Goal: Task Accomplishment & Management: Manage account settings

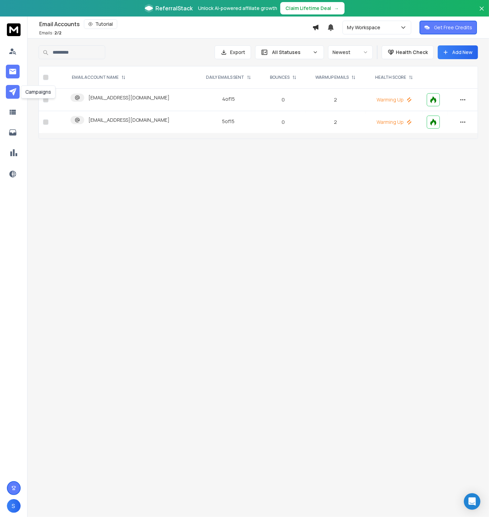
click at [10, 90] on icon at bounding box center [12, 91] width 7 height 7
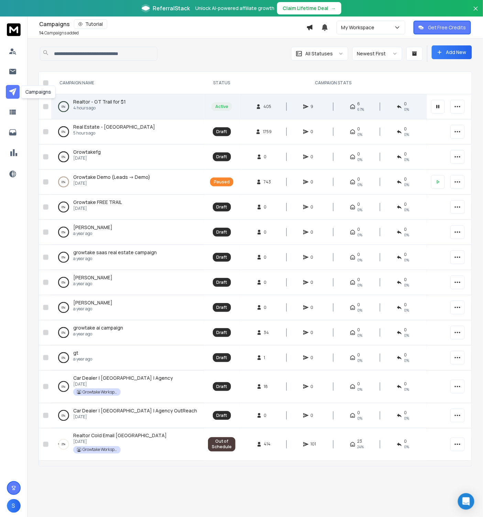
click at [116, 103] on span "Realtor - GT Trail for $1" at bounding box center [99, 101] width 53 height 7
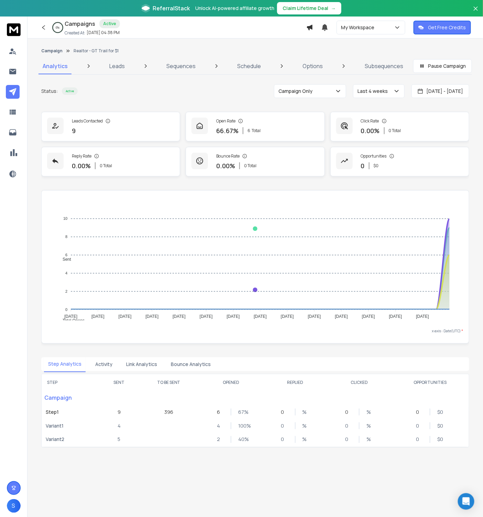
click at [246, 132] on div "66.67 % 6 Total" at bounding box center [238, 131] width 44 height 10
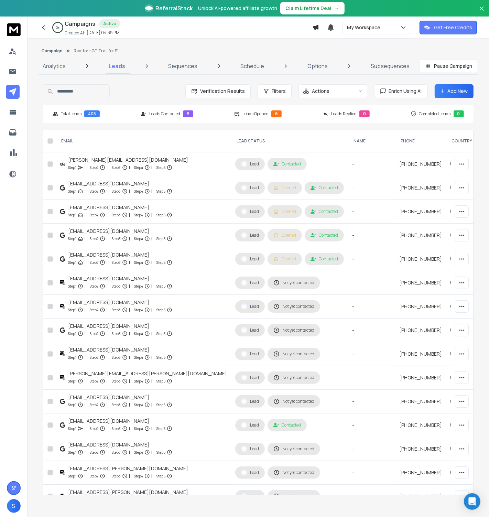
click at [254, 112] on p "Leads Opened" at bounding box center [255, 113] width 26 height 5
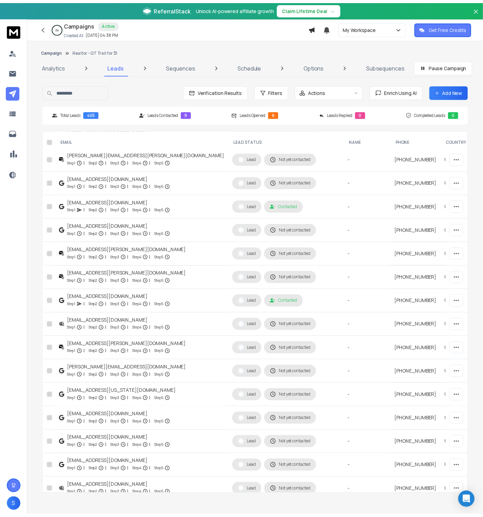
scroll to position [277, 0]
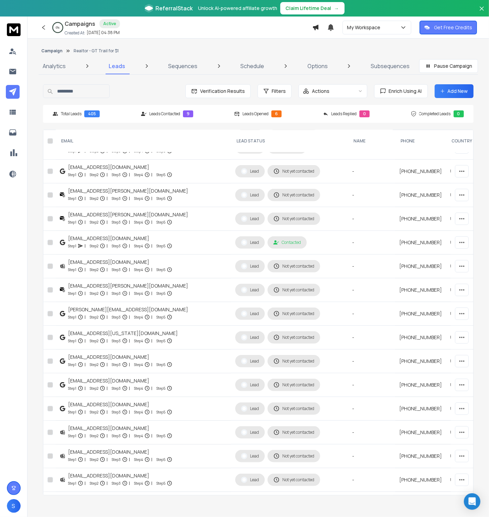
click at [56, 113] on icon at bounding box center [55, 114] width 4 height 4
click at [62, 66] on p "Analytics" at bounding box center [54, 66] width 23 height 8
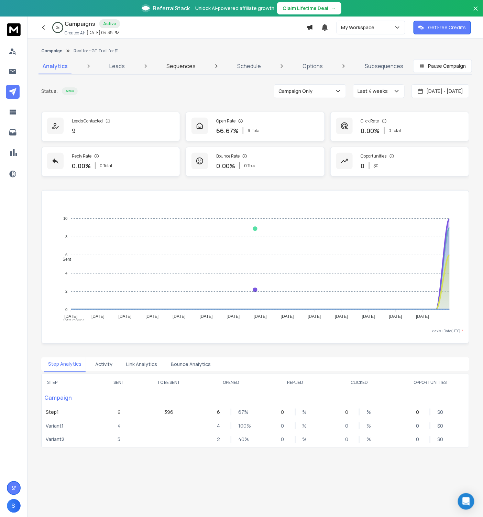
click at [180, 64] on p "Sequences" at bounding box center [180, 66] width 29 height 8
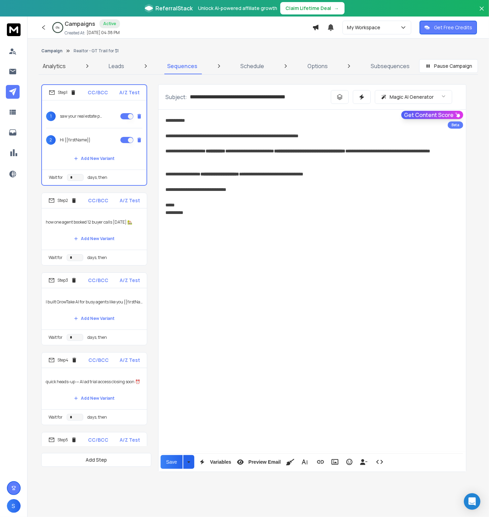
click at [52, 66] on p "Analytics" at bounding box center [54, 66] width 23 height 8
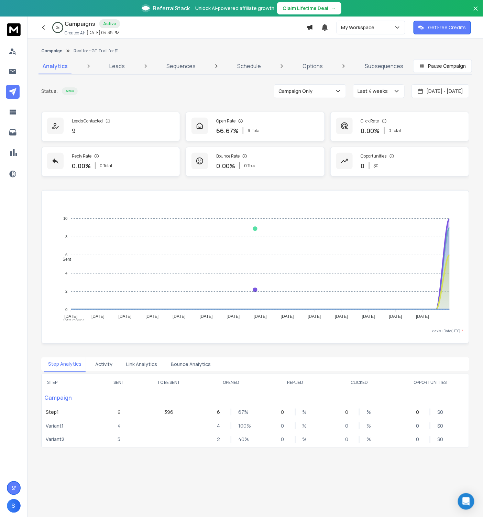
click at [143, 87] on div "Status: Active Pause Campaign Campaign Only Last 4 weeks [DATE] - [DATE]" at bounding box center [255, 91] width 428 height 14
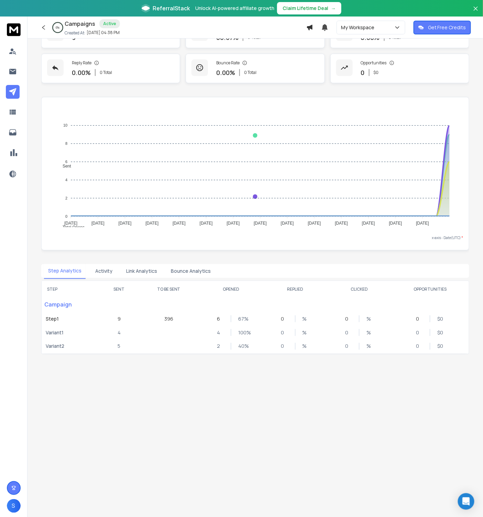
scroll to position [93, 0]
click at [112, 264] on button "Activity" at bounding box center [103, 270] width 25 height 15
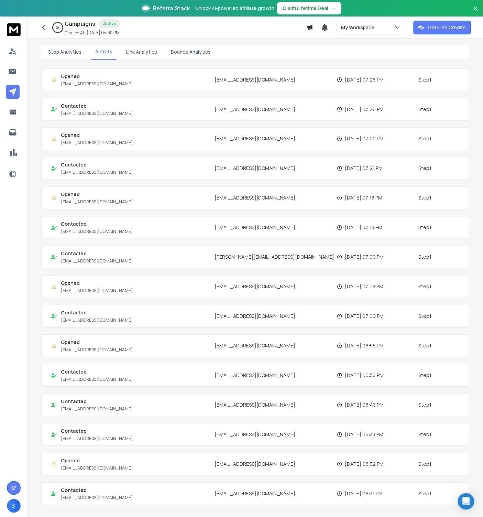
scroll to position [0, 0]
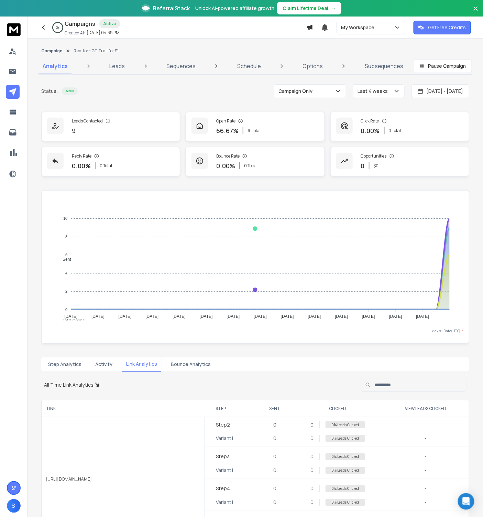
click at [145, 361] on button "Link Analytics" at bounding box center [141, 364] width 39 height 16
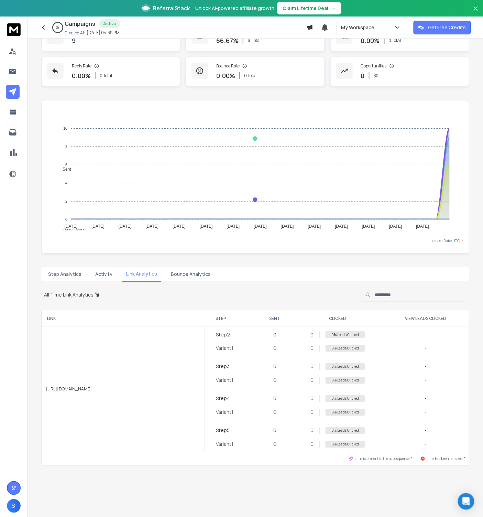
scroll to position [93, 0]
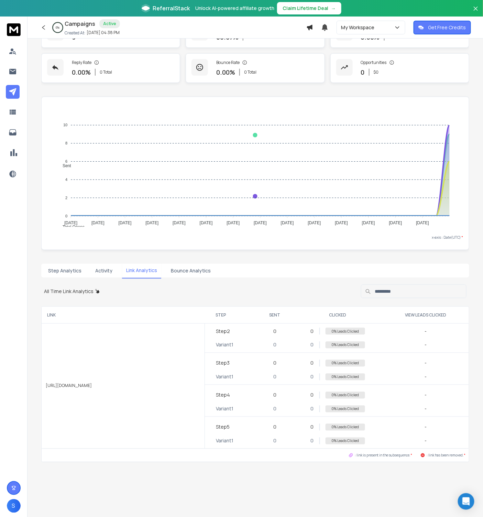
click at [198, 272] on button "Bounce Analytics" at bounding box center [191, 270] width 48 height 15
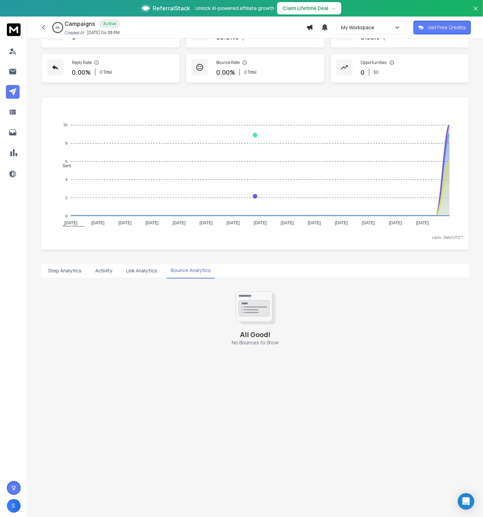
click at [56, 271] on button "Step Analytics" at bounding box center [65, 270] width 42 height 15
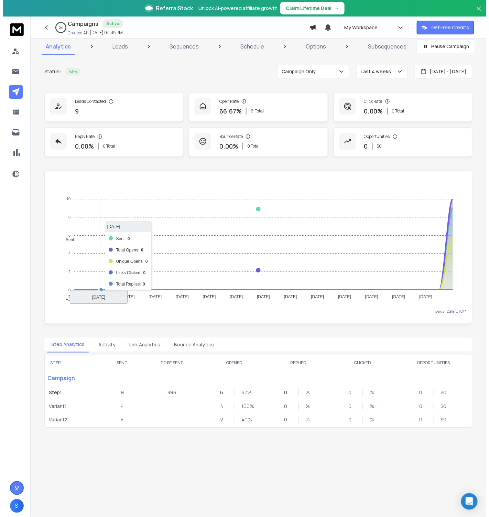
scroll to position [0, 0]
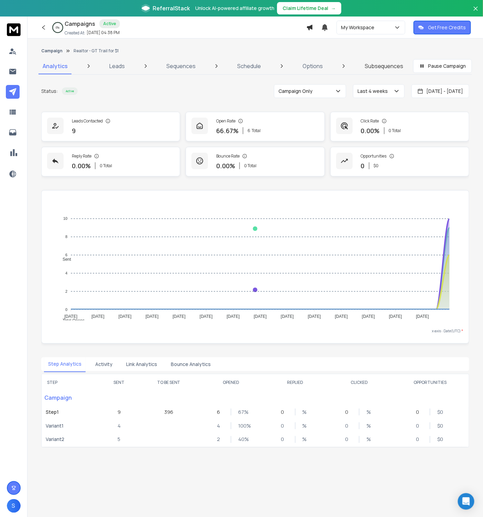
click at [388, 69] on p "Subsequences" at bounding box center [384, 66] width 39 height 8
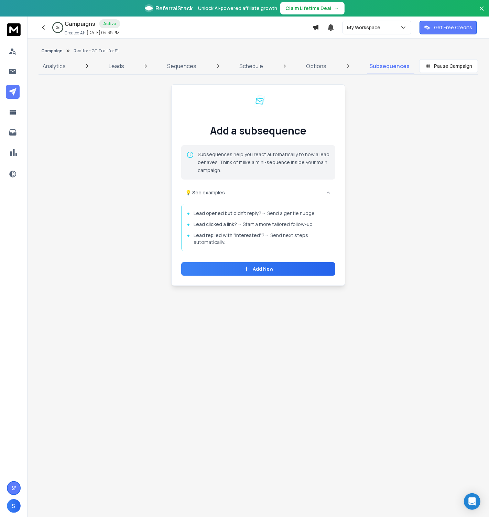
click at [82, 60] on div "Analytics Leads Sequences Schedule Options Subsequences" at bounding box center [225, 66] width 375 height 16
click at [70, 63] on link "Analytics" at bounding box center [53, 66] width 31 height 16
click at [56, 64] on p "Analytics" at bounding box center [54, 66] width 23 height 8
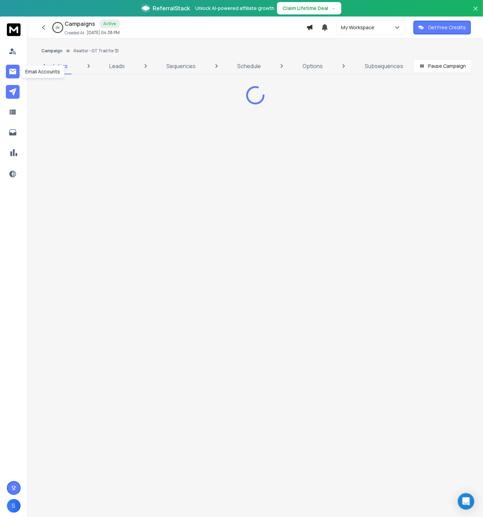
click at [7, 70] on link at bounding box center [13, 72] width 14 height 14
click at [9, 68] on icon at bounding box center [13, 71] width 8 height 8
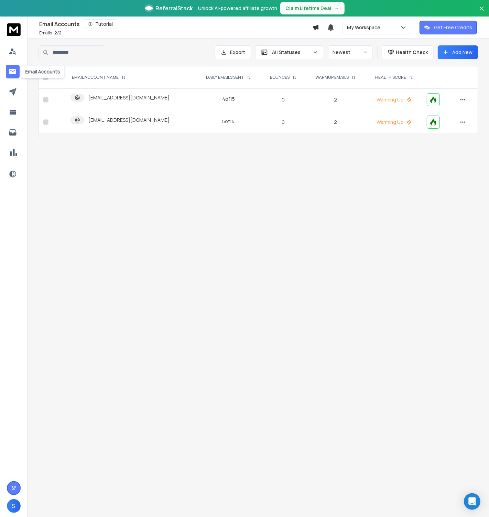
click at [300, 8] on button "Claim Lifetime Deal →" at bounding box center [312, 8] width 64 height 12
click at [417, 50] on p "Health Check" at bounding box center [412, 52] width 32 height 7
click at [414, 53] on p "Health Check" at bounding box center [412, 52] width 32 height 7
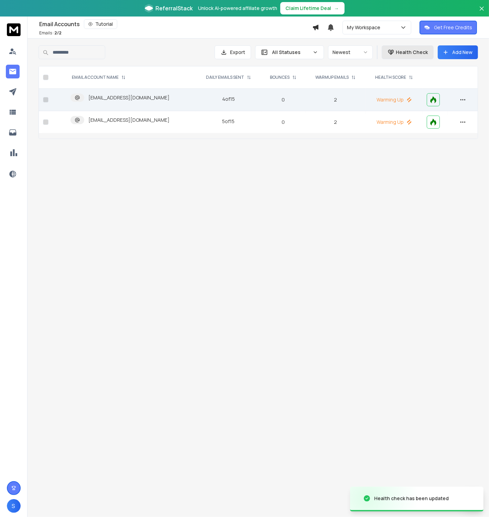
click at [320, 97] on td "2" at bounding box center [335, 100] width 60 height 22
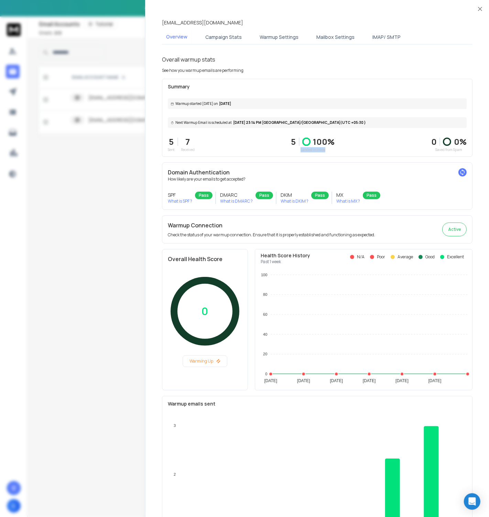
click at [337, 148] on div "5 Sent 7 Received 5 100 % Landed in Inbox 0 0 % Saved from Spam" at bounding box center [317, 144] width 299 height 16
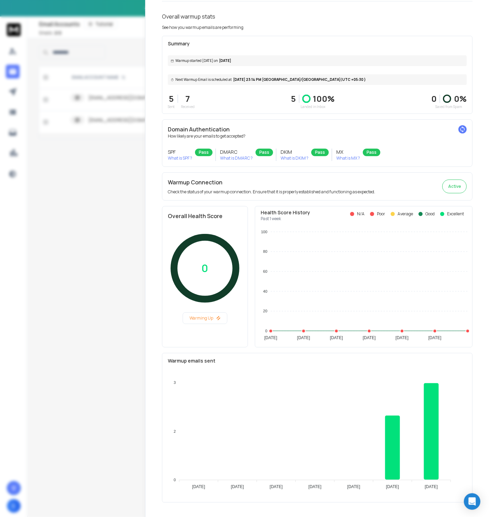
scroll to position [46, 0]
